Goal: Task Accomplishment & Management: Manage account settings

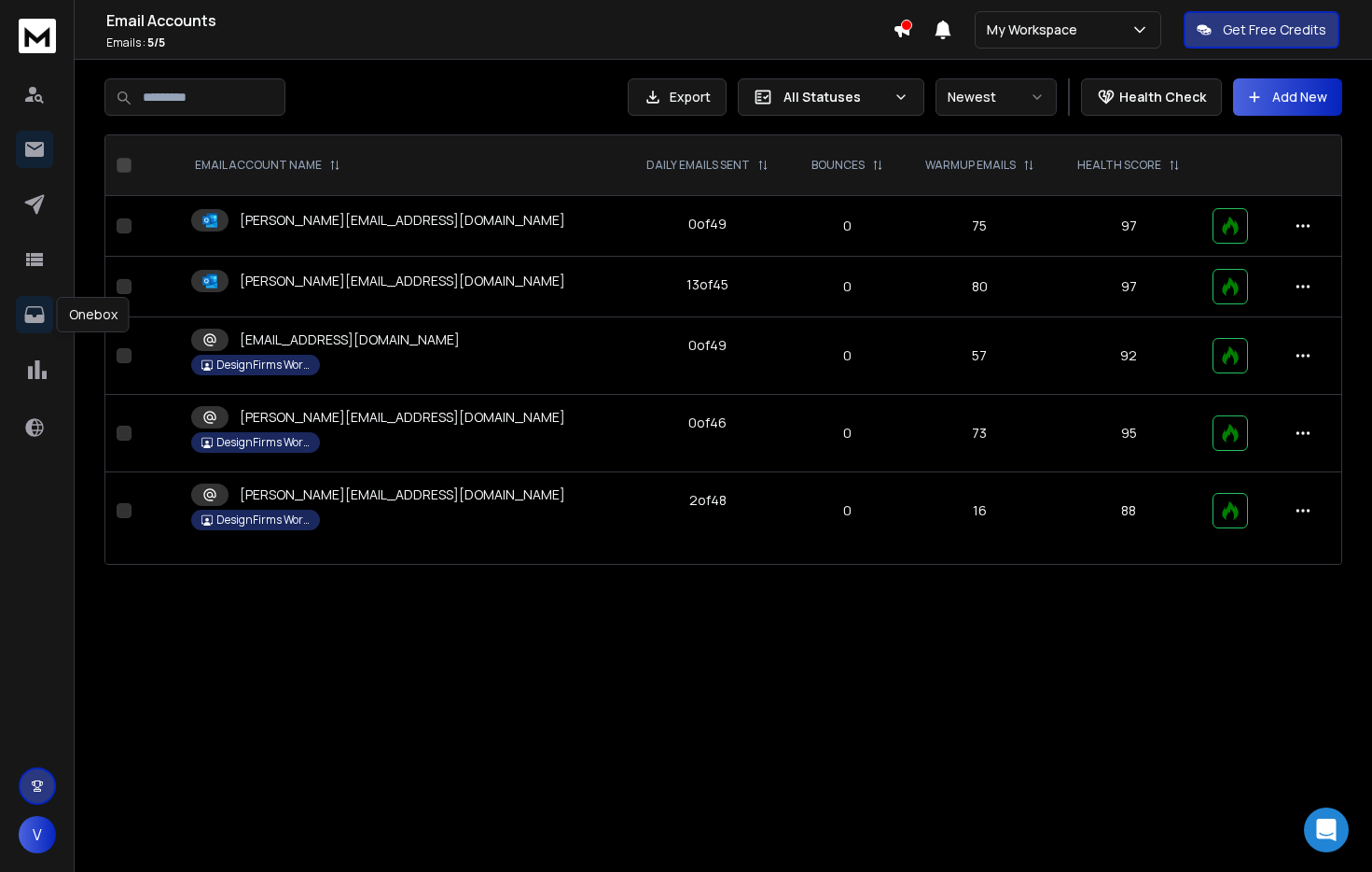
click at [26, 319] on icon at bounding box center [34, 314] width 20 height 17
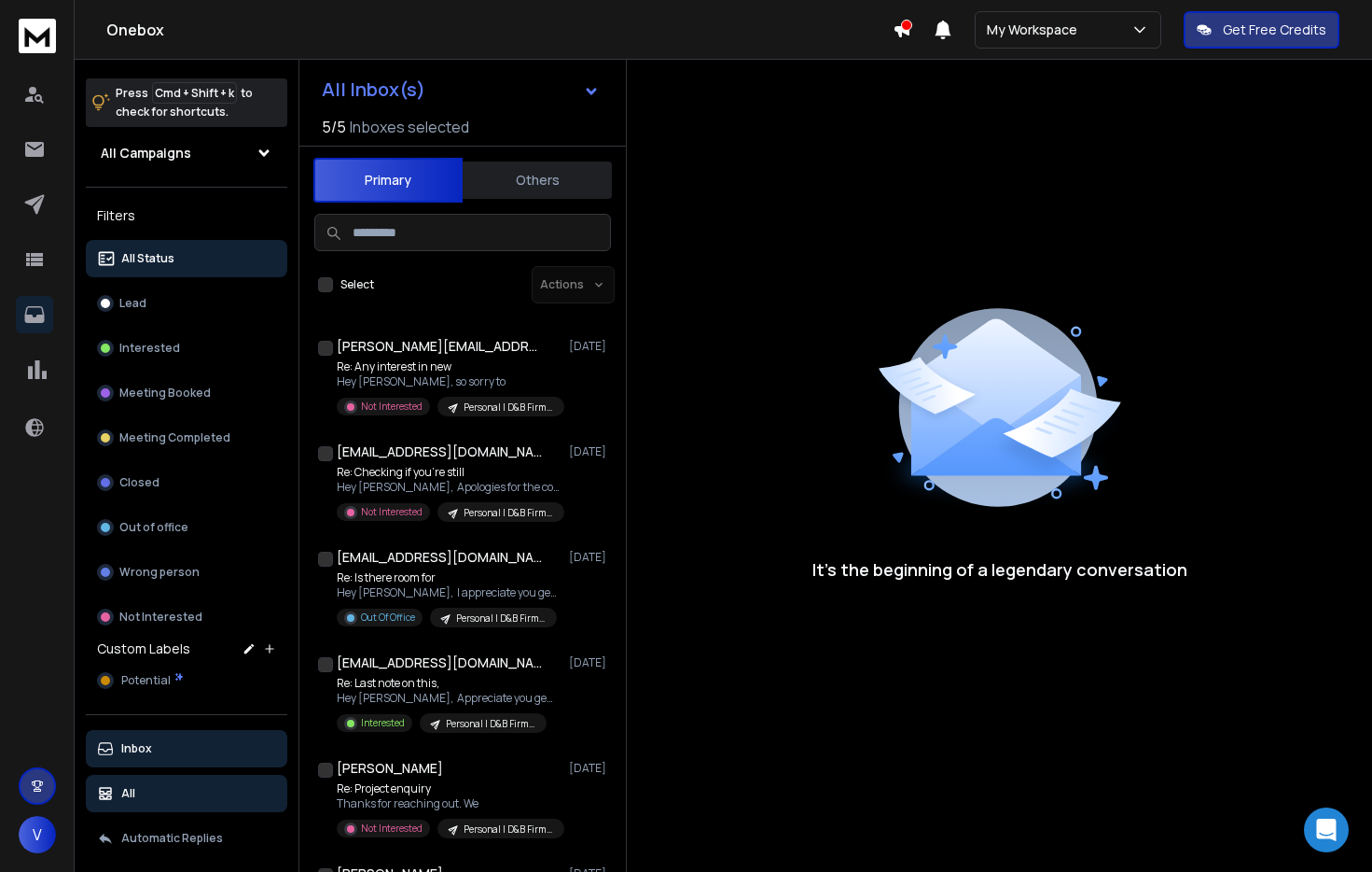
click at [183, 786] on button "All" at bounding box center [187, 792] width 202 height 37
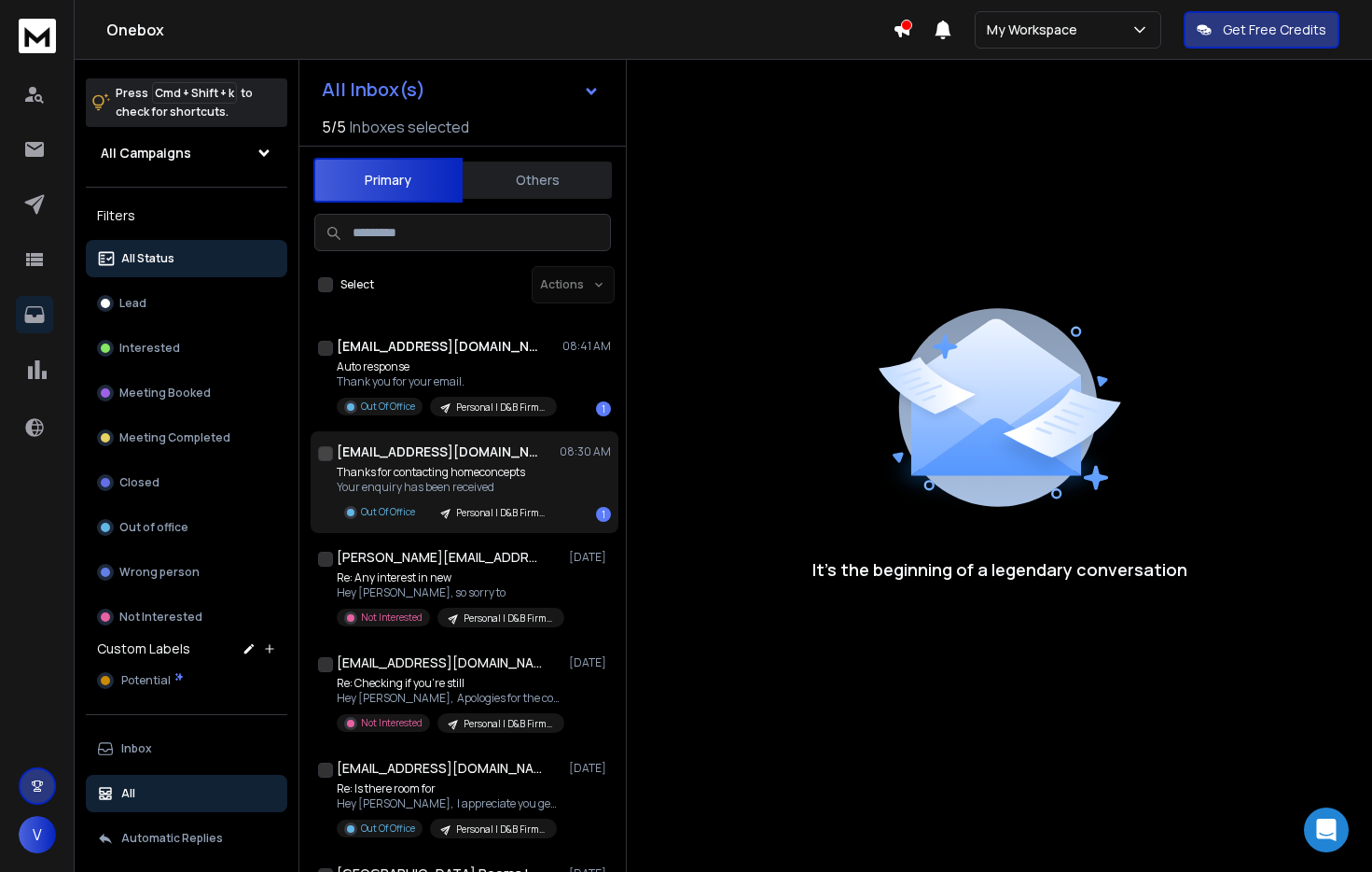
click at [476, 452] on h1 "[EMAIL_ADDRESS][DOMAIN_NAME]" at bounding box center [439, 451] width 206 height 19
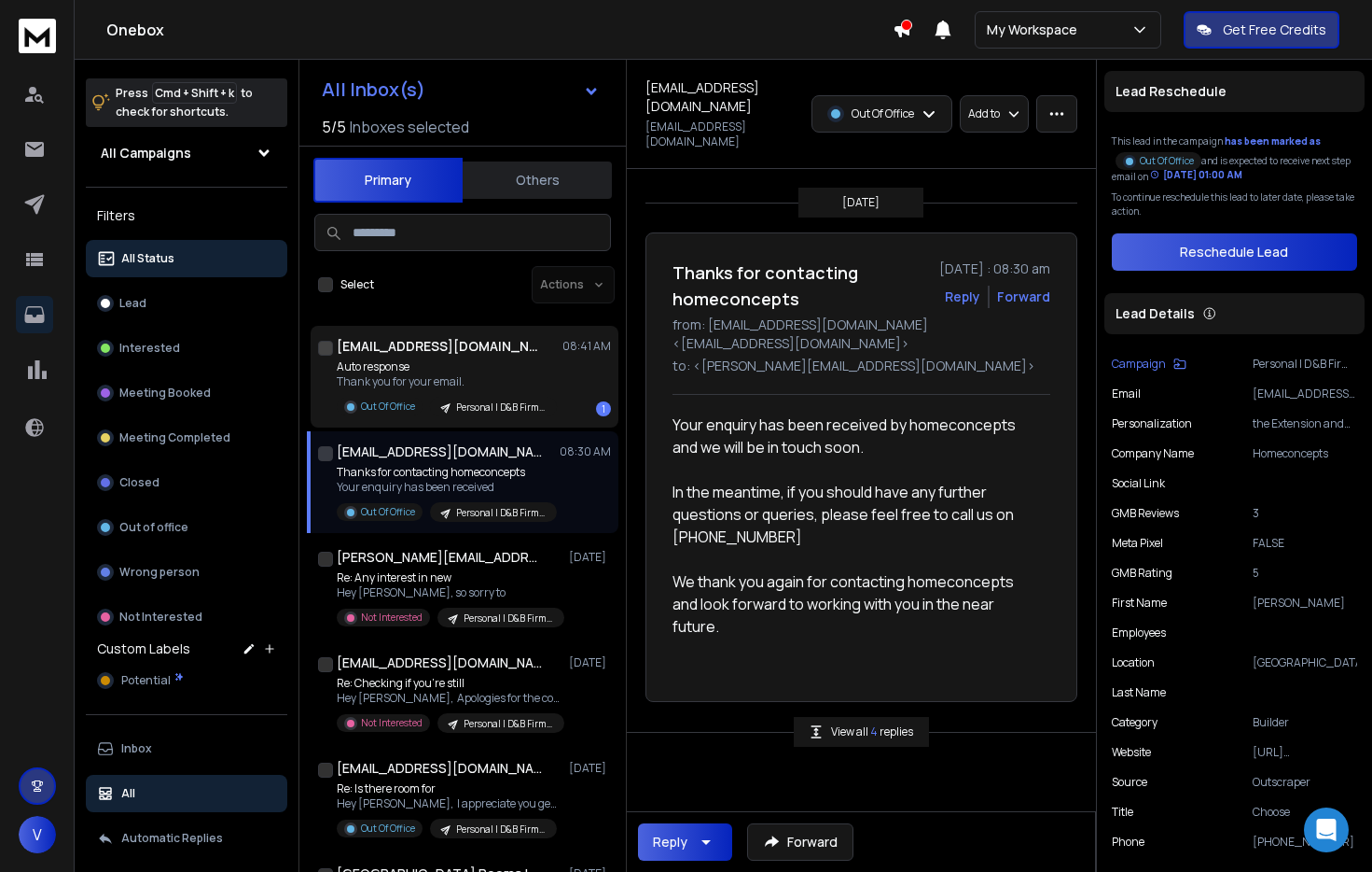
click at [471, 372] on p "Auto response" at bounding box center [446, 367] width 220 height 15
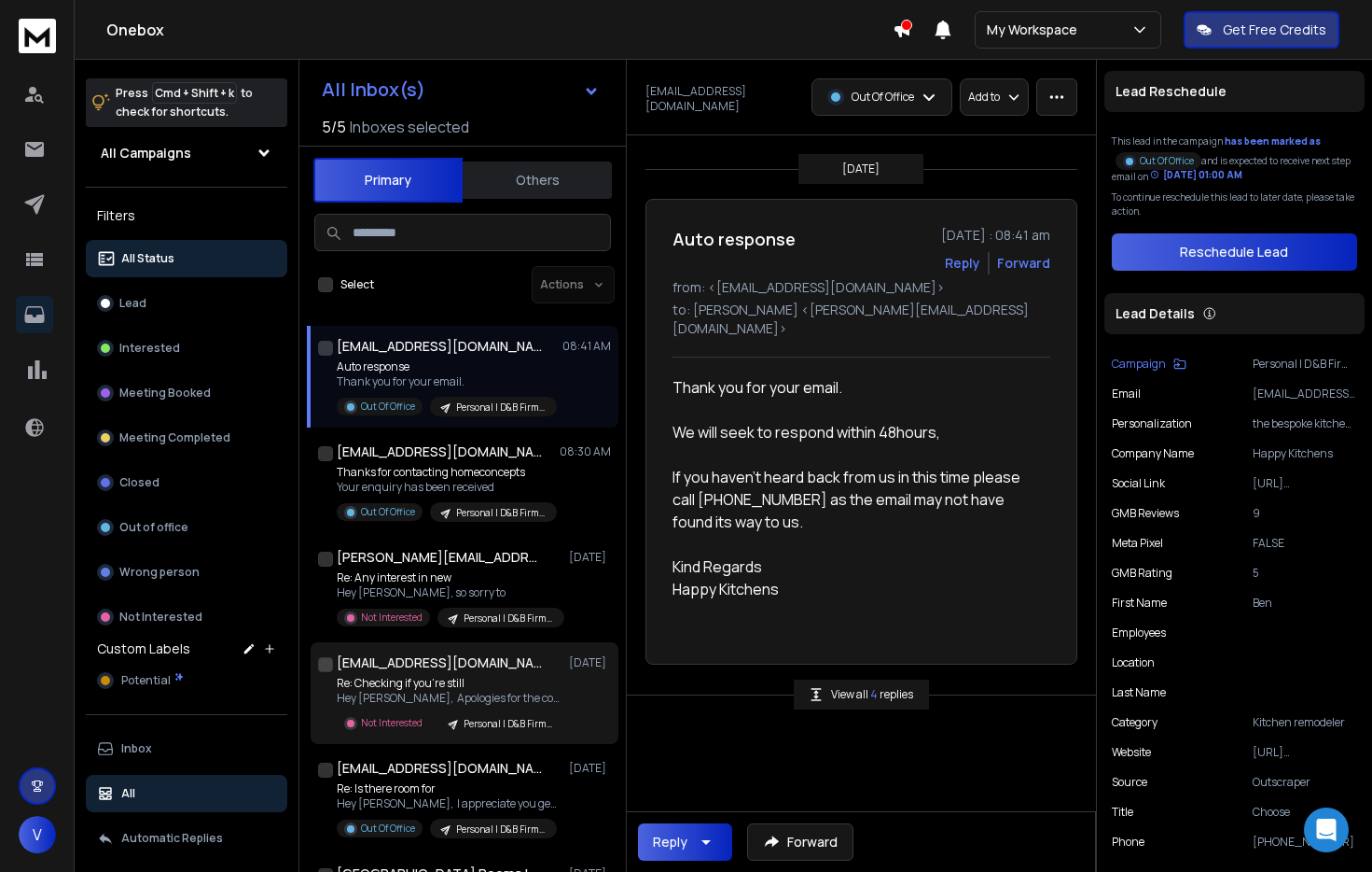
click at [478, 696] on p "Hey [PERSON_NAME], Apologies for the confusion," at bounding box center [448, 697] width 224 height 15
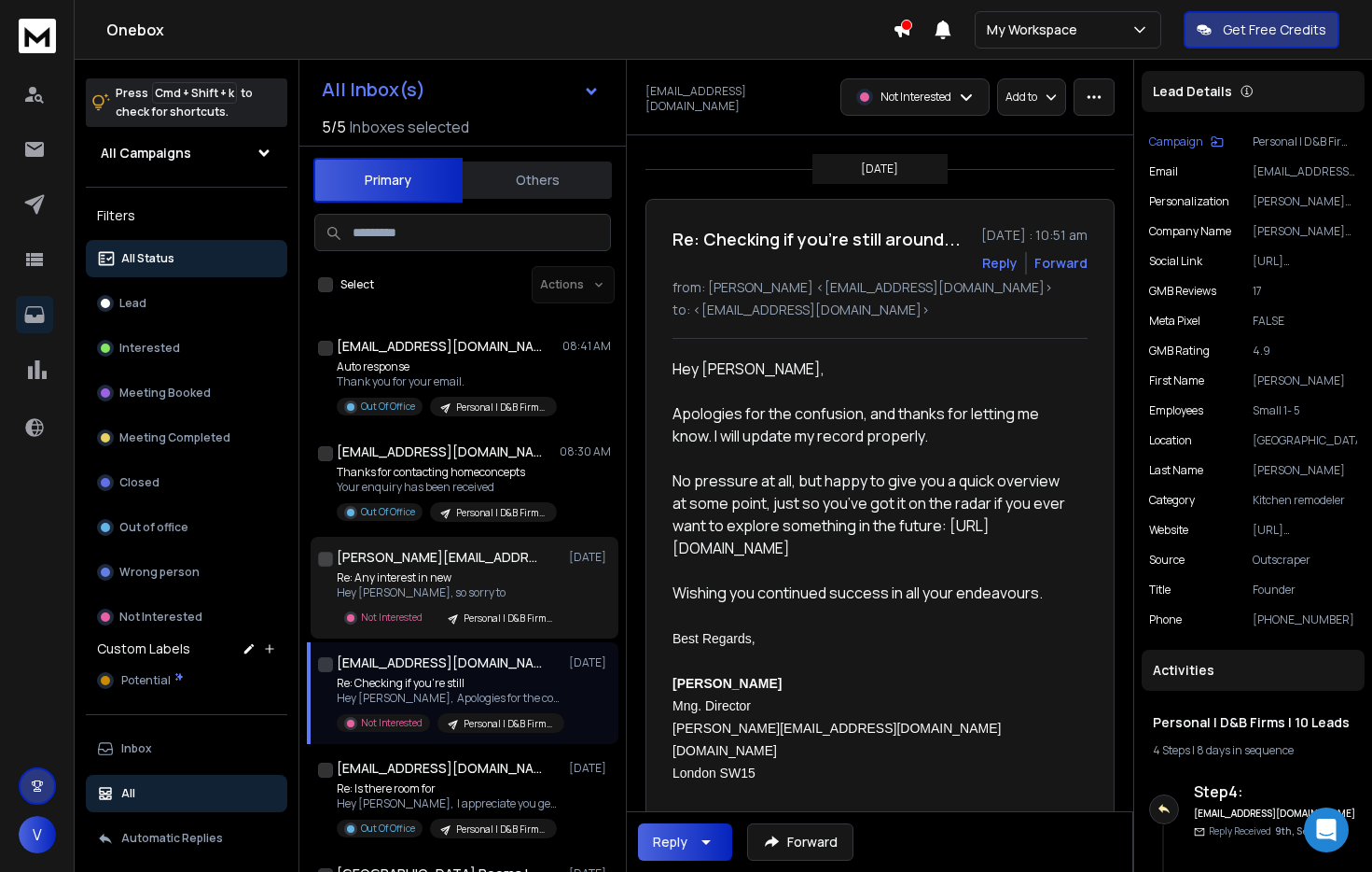
click at [405, 583] on p "Re: Any interest in new" at bounding box center [448, 577] width 224 height 15
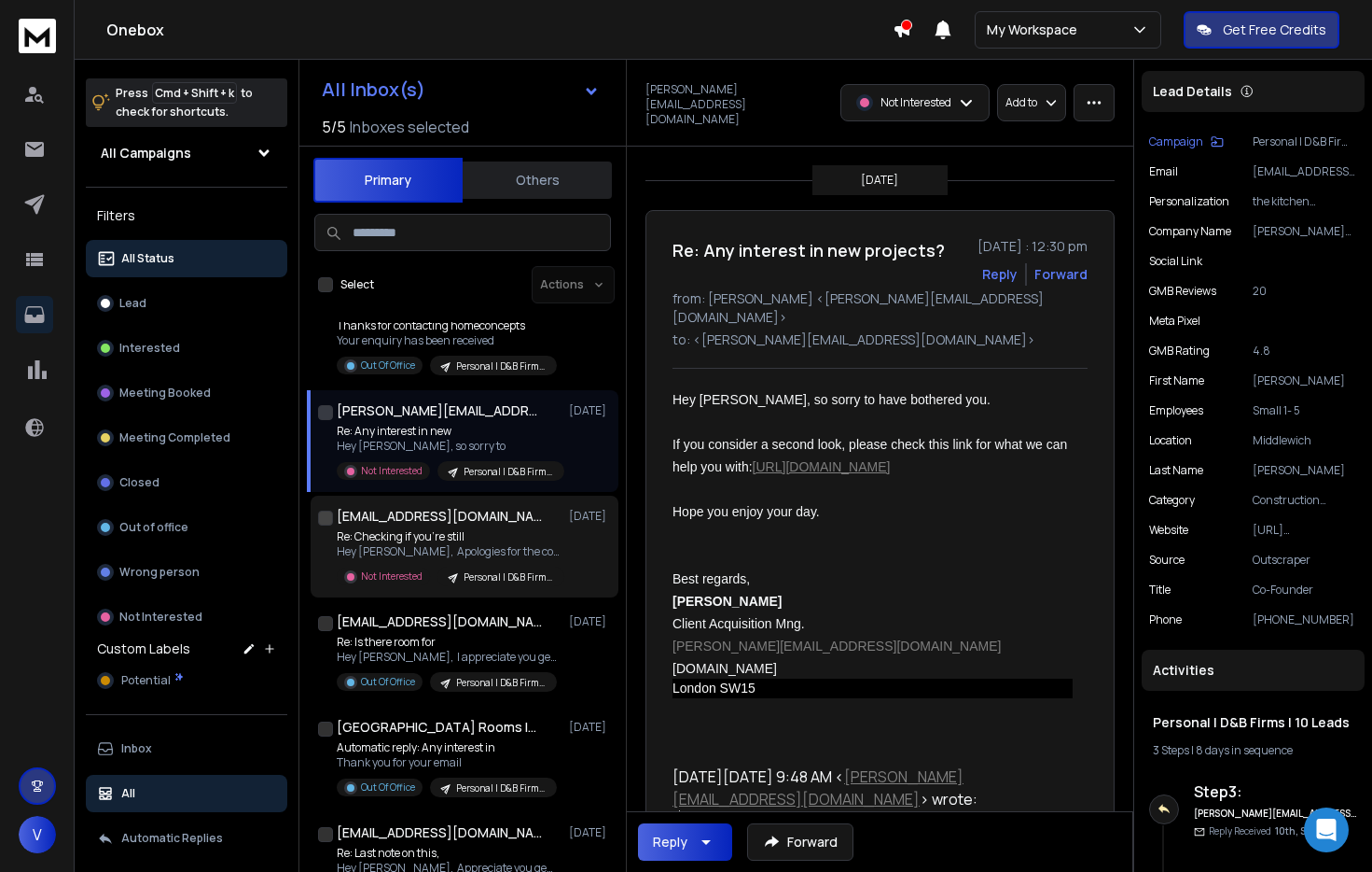
scroll to position [218, 0]
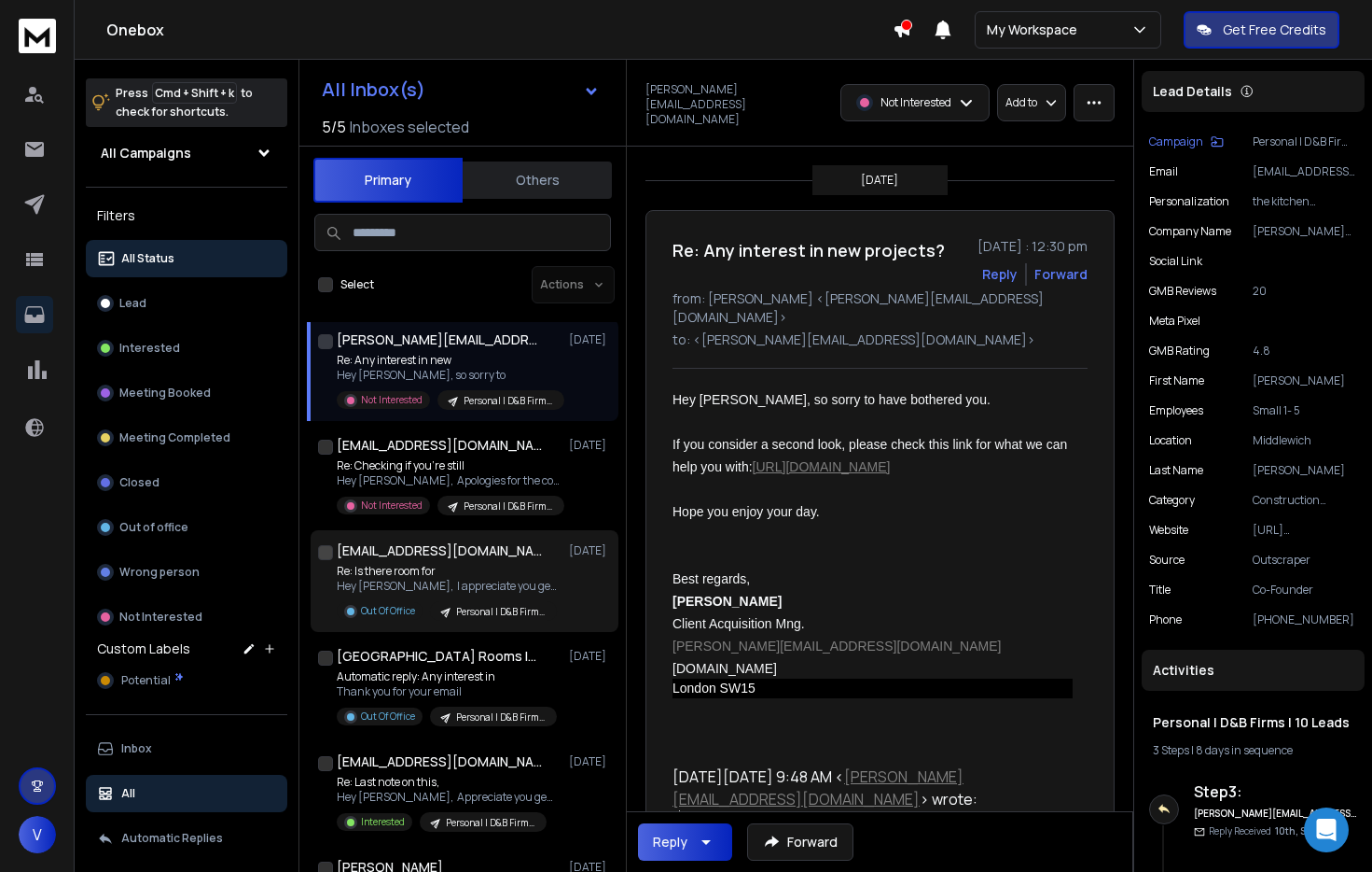
click at [423, 582] on p "Hey [PERSON_NAME], I appreciate you getting" at bounding box center [448, 585] width 224 height 15
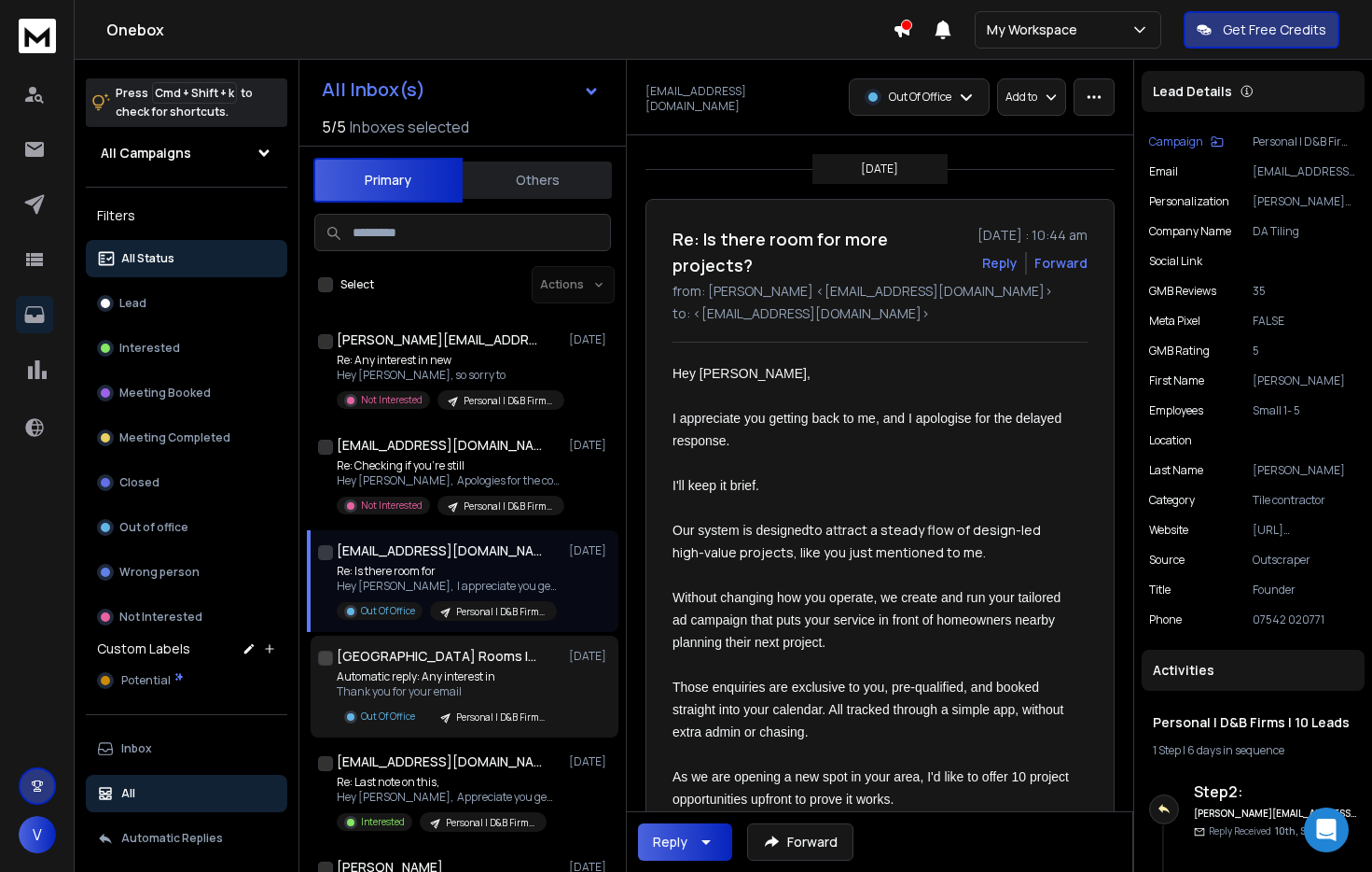
click at [430, 678] on p "Automatic reply: Any interest in" at bounding box center [446, 676] width 220 height 15
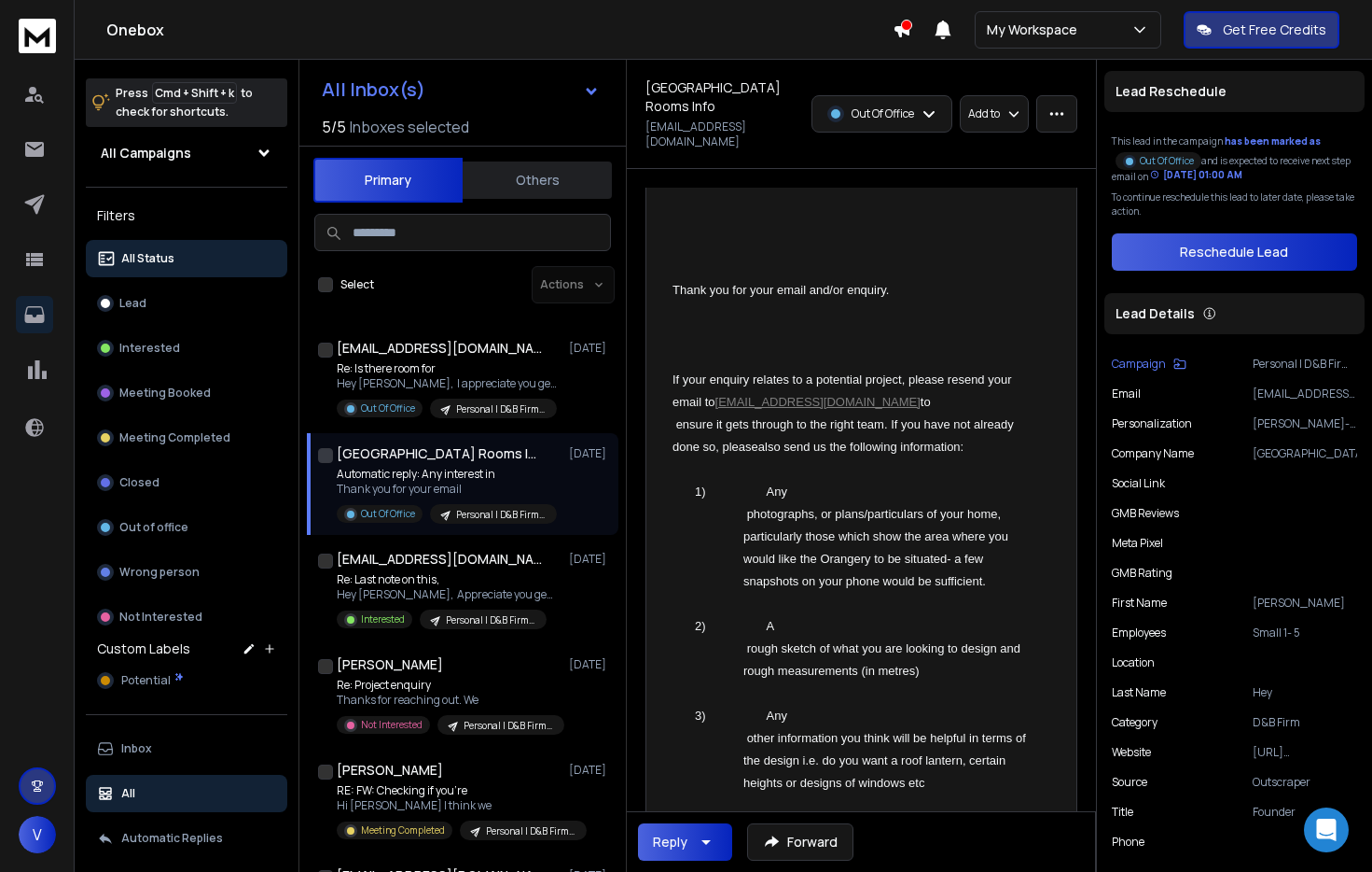
scroll to position [0, 0]
